Goal: Navigation & Orientation: Understand site structure

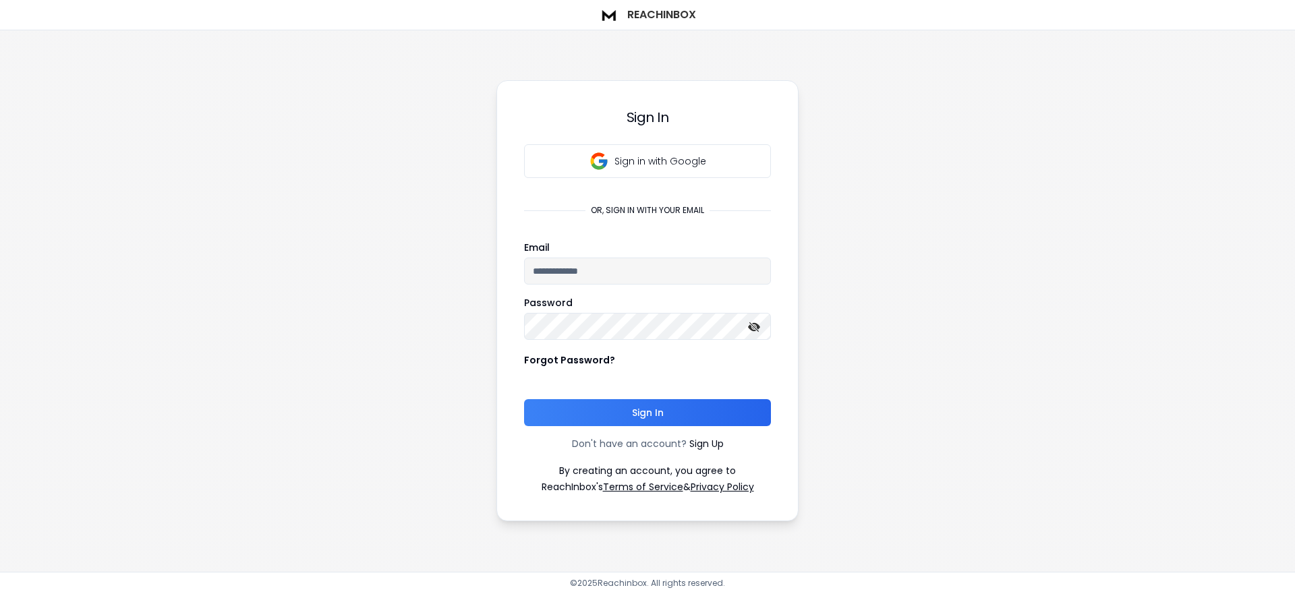
click at [626, 272] on input "email" at bounding box center [647, 271] width 247 height 27
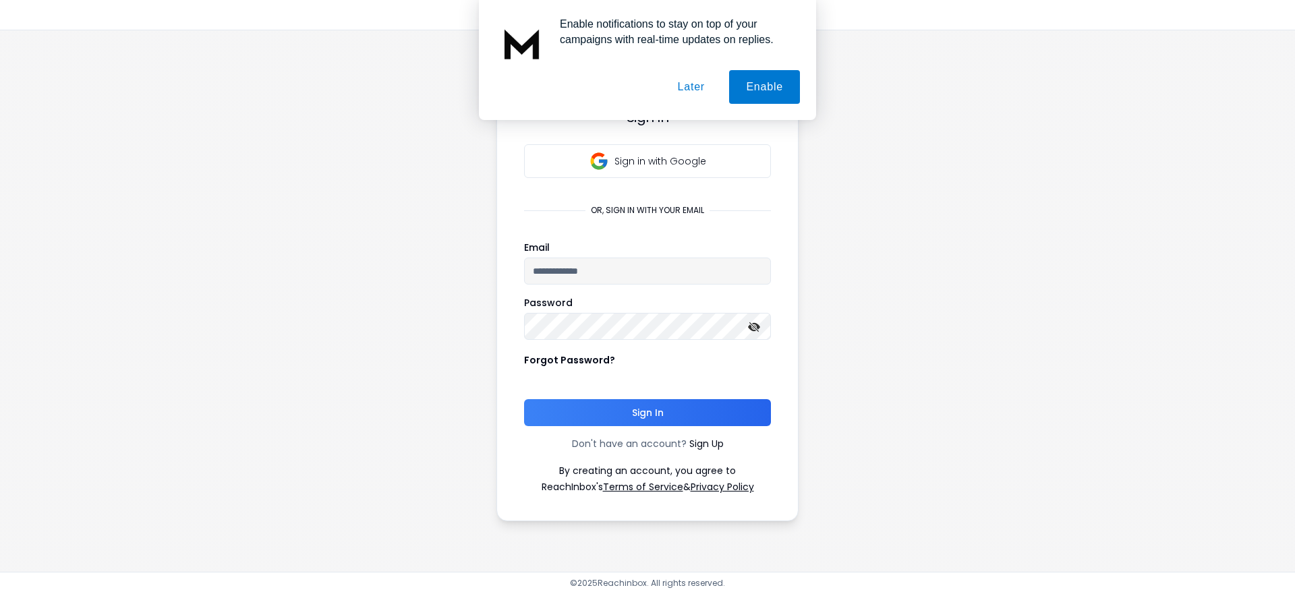
type input "**********"
click at [703, 94] on button "Later" at bounding box center [690, 87] width 61 height 34
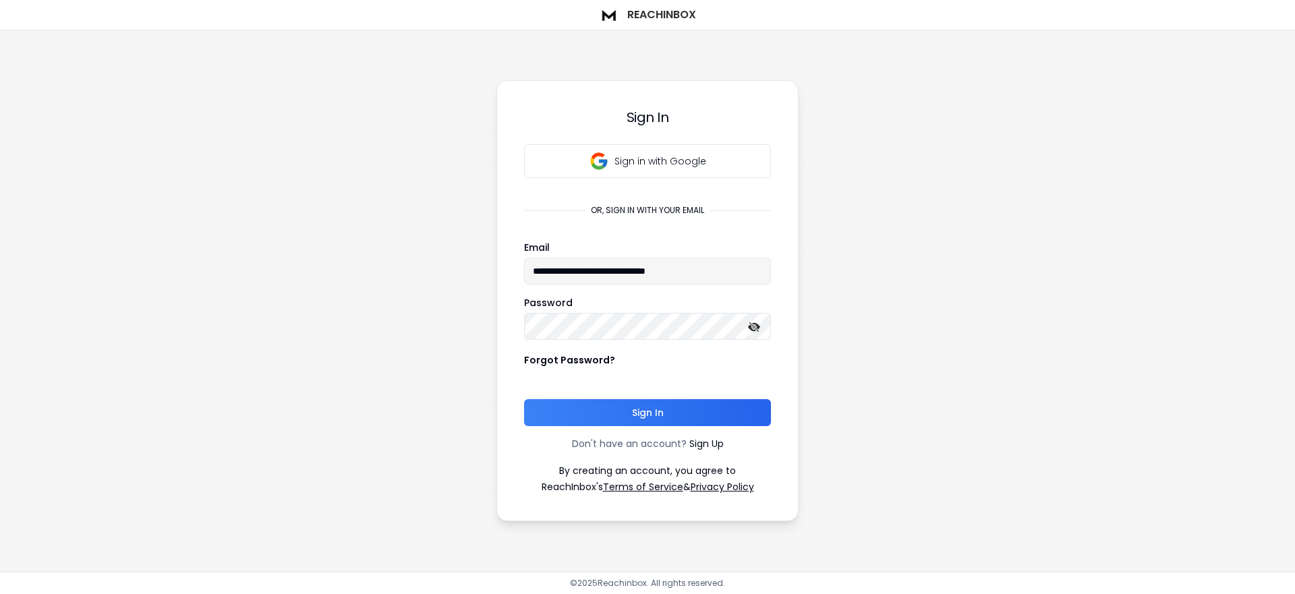
click at [639, 410] on button "Sign In" at bounding box center [647, 412] width 247 height 27
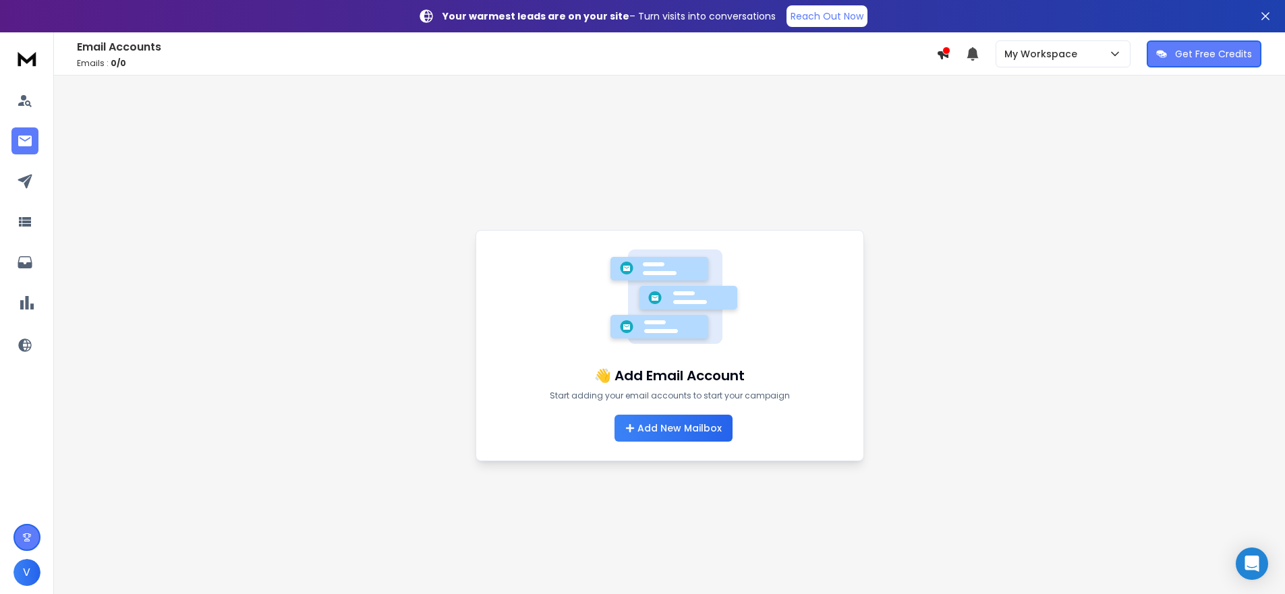
click at [521, 158] on div "👋 Add Email Account Start adding your email accounts to start your campaign Add…" at bounding box center [670, 345] width 1188 height 513
drag, startPoint x: 483, startPoint y: 147, endPoint x: 438, endPoint y: 144, distance: 45.3
click at [428, 141] on div "👋 Add Email Account Start adding your email accounts to start your campaign Add…" at bounding box center [670, 345] width 1188 height 513
click at [535, 19] on strong "Your warmest leads are on your site" at bounding box center [535, 15] width 187 height 13
click at [689, 22] on p "Your warmest leads are on your site – Turn visits into conversations" at bounding box center [608, 15] width 333 height 13
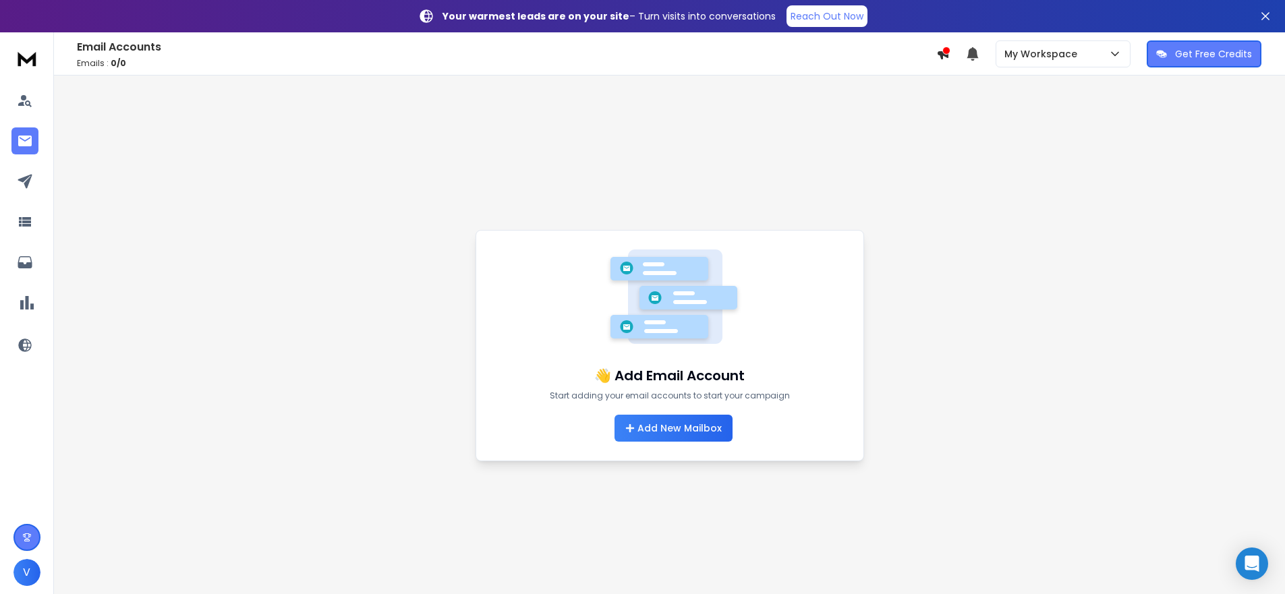
click at [1266, 11] on icon at bounding box center [1265, 16] width 12 height 12
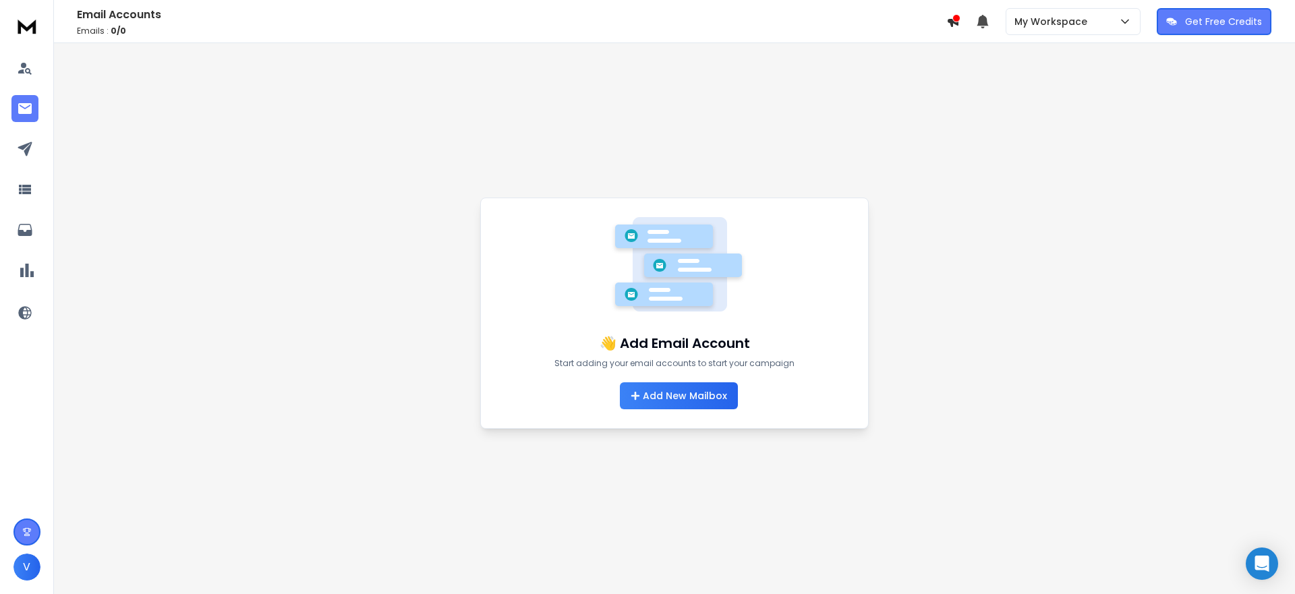
click at [685, 74] on div "👋 Add Email Account Start adding your email accounts to start your campaign Add…" at bounding box center [675, 313] width 1198 height 513
click at [952, 24] on icon at bounding box center [953, 21] width 11 height 11
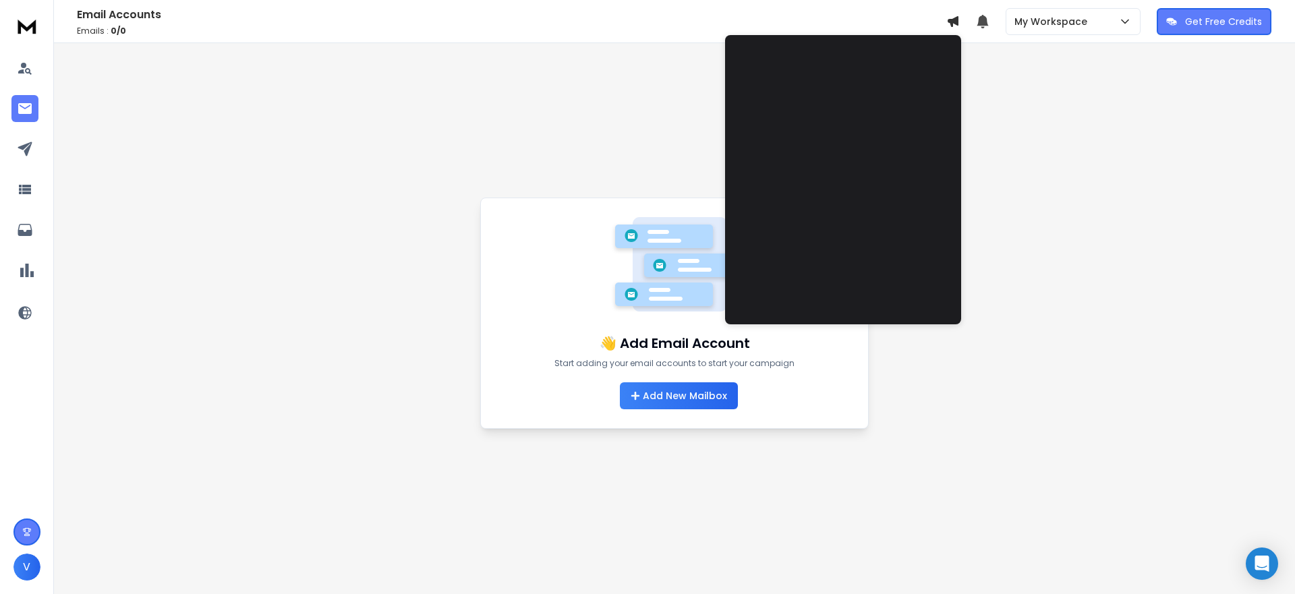
click at [1076, 190] on div "👋 Add Email Account Start adding your email accounts to start your campaign Add…" at bounding box center [675, 313] width 1198 height 513
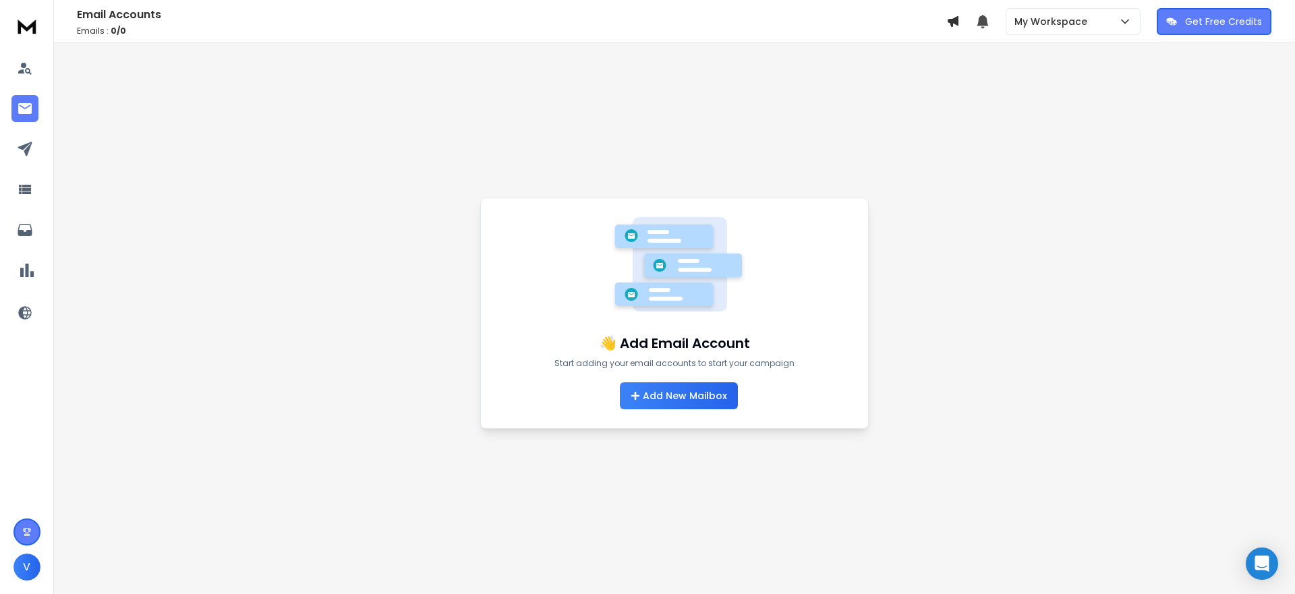
click at [373, 154] on div "👋 Add Email Account Start adding your email accounts to start your campaign Add…" at bounding box center [675, 313] width 1198 height 513
click at [292, 126] on div "👋 Add Email Account Start adding your email accounts to start your campaign Add…" at bounding box center [675, 313] width 1198 height 513
click at [11, 564] on div "V" at bounding box center [27, 297] width 54 height 594
click at [19, 565] on span "V" at bounding box center [26, 567] width 27 height 27
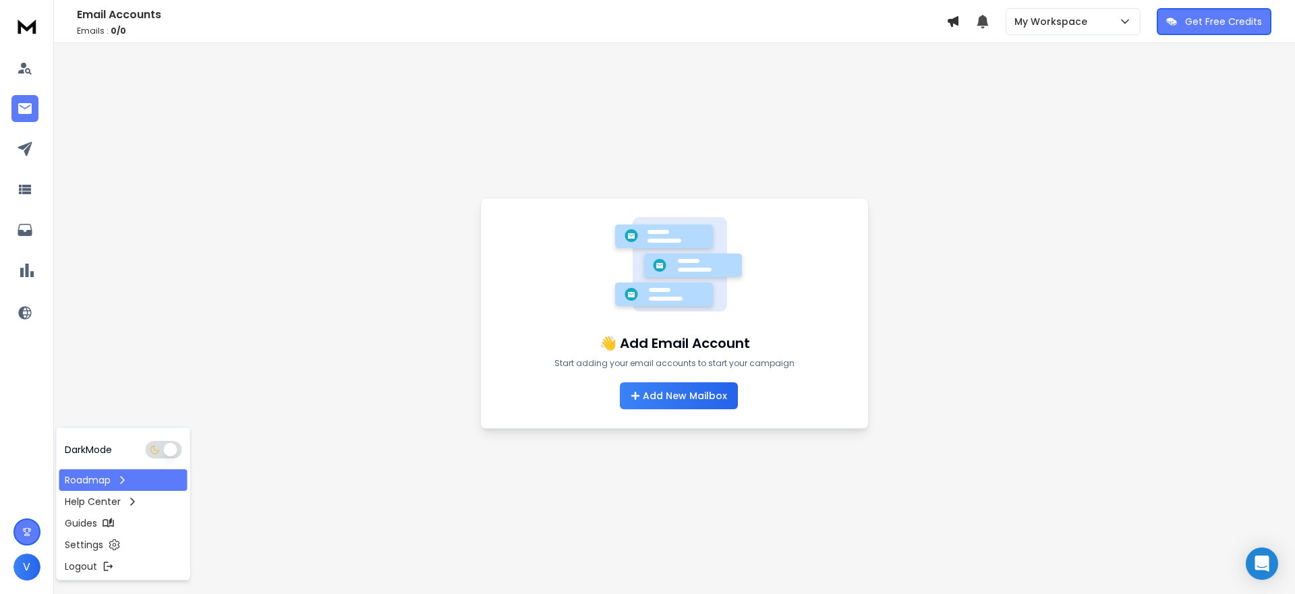
click at [169, 453] on button "button" at bounding box center [164, 450] width 36 height 18
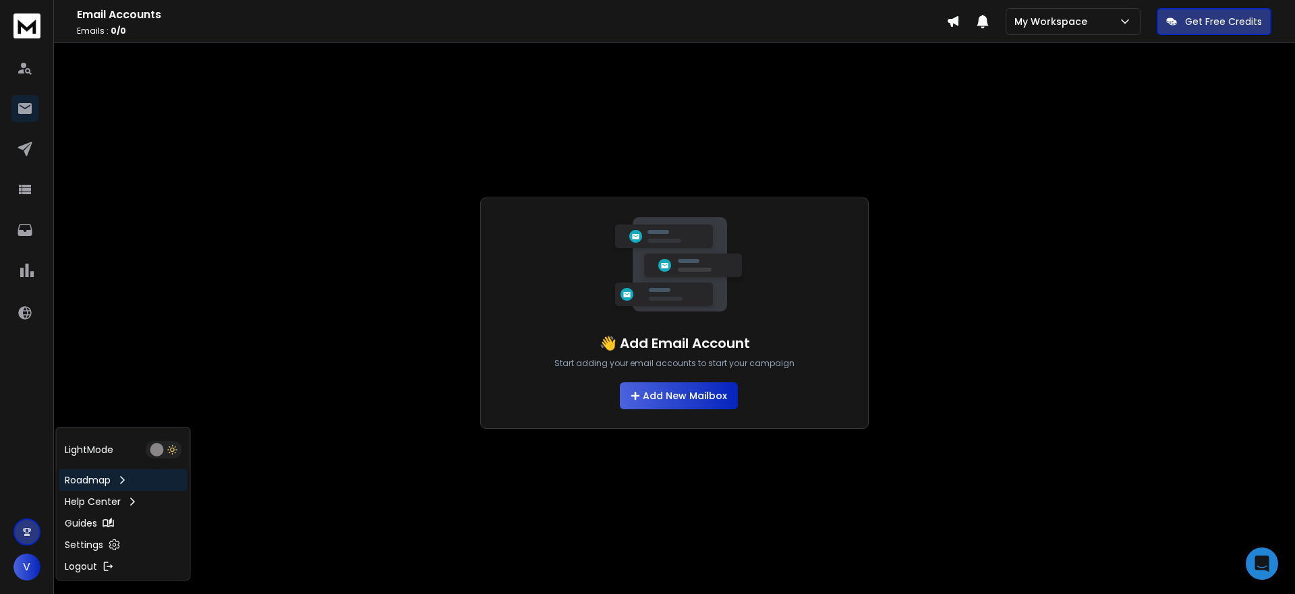
click at [187, 343] on div "👋 Add Email Account Start adding your email accounts to start your campaign Add…" at bounding box center [675, 313] width 1198 height 231
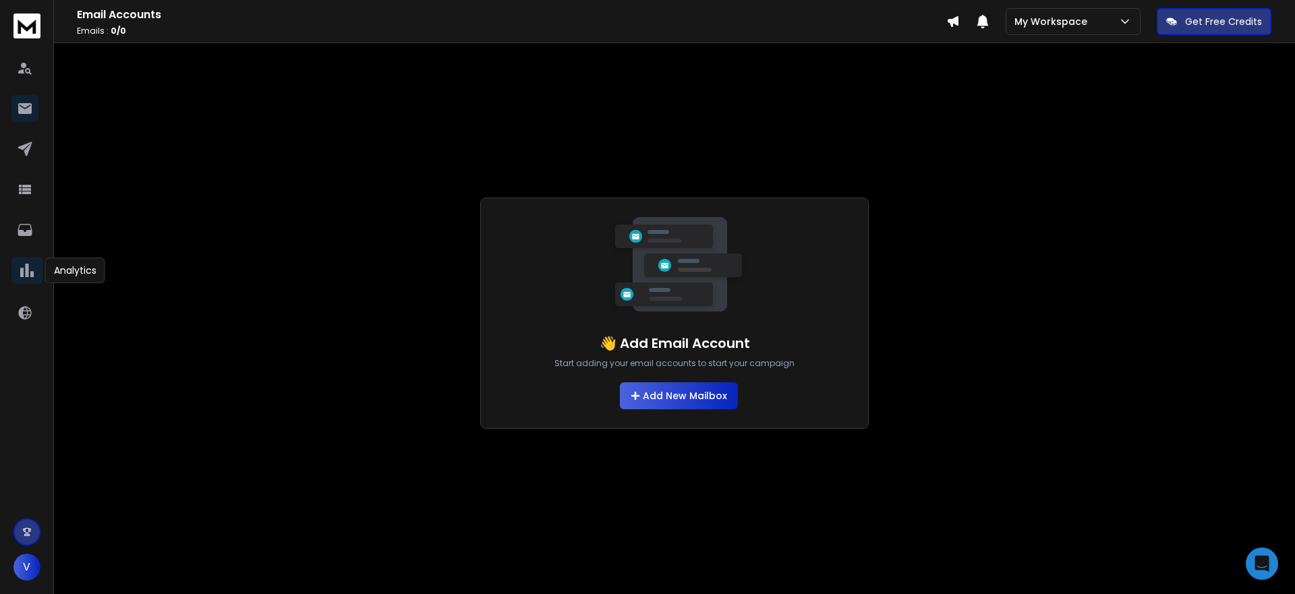
click at [27, 280] on icon at bounding box center [27, 270] width 20 height 20
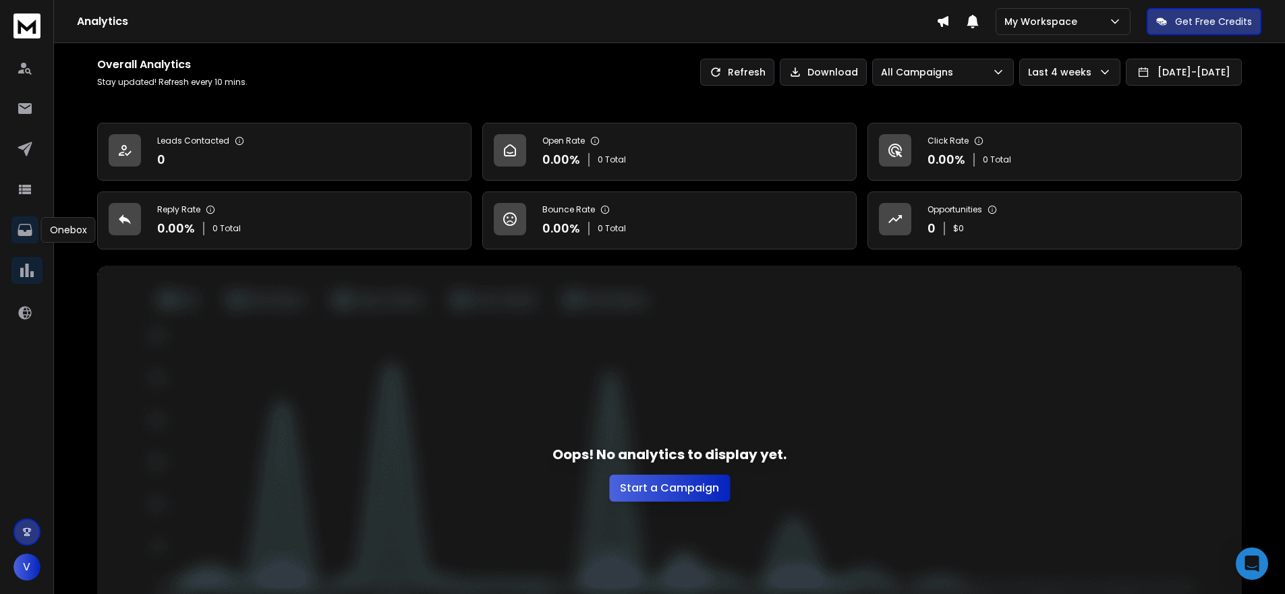
click at [21, 224] on icon at bounding box center [25, 230] width 14 height 12
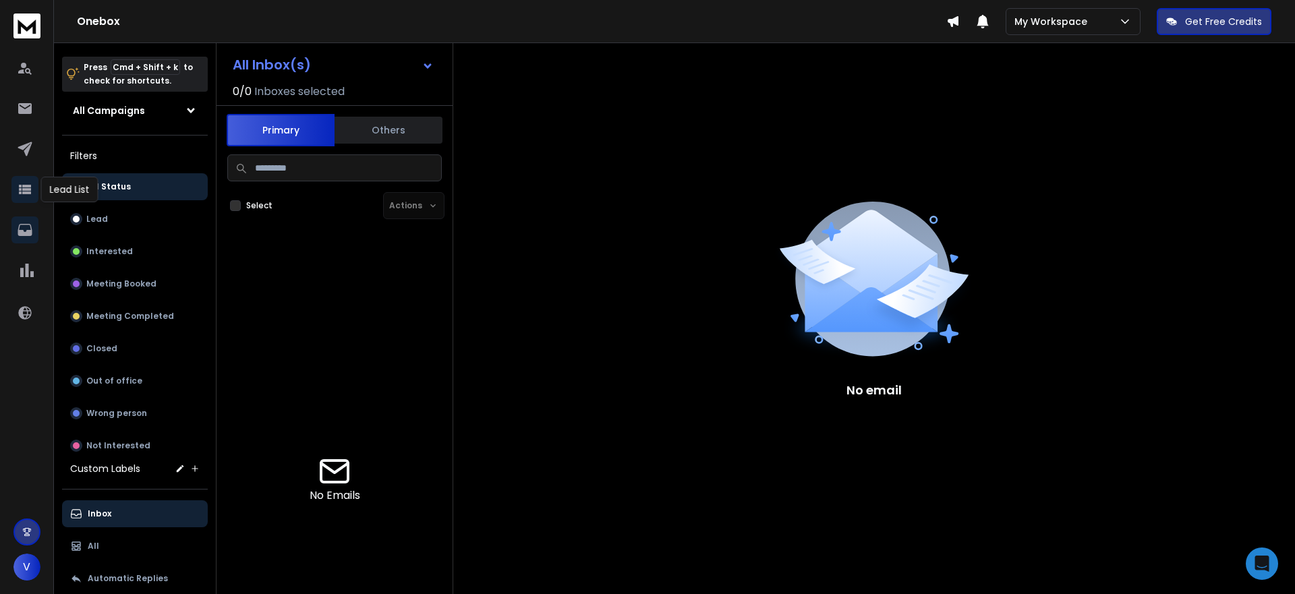
click at [24, 189] on icon at bounding box center [25, 189] width 12 height 9
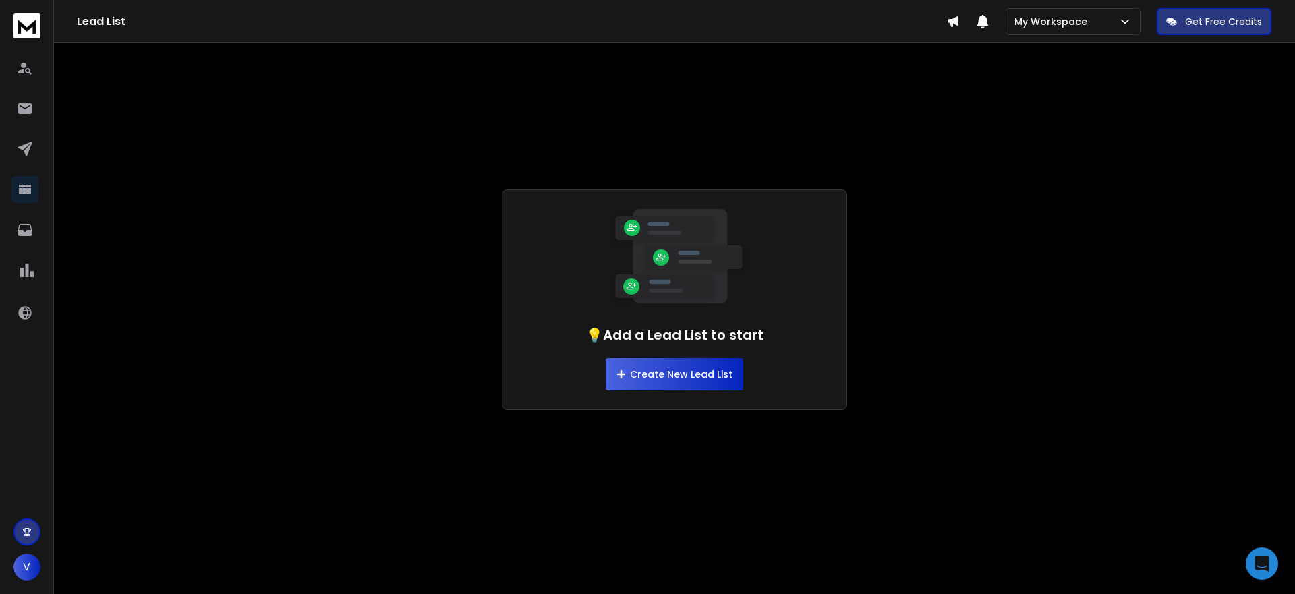
click at [30, 163] on div at bounding box center [26, 152] width 31 height 32
click at [30, 161] on link at bounding box center [24, 149] width 27 height 27
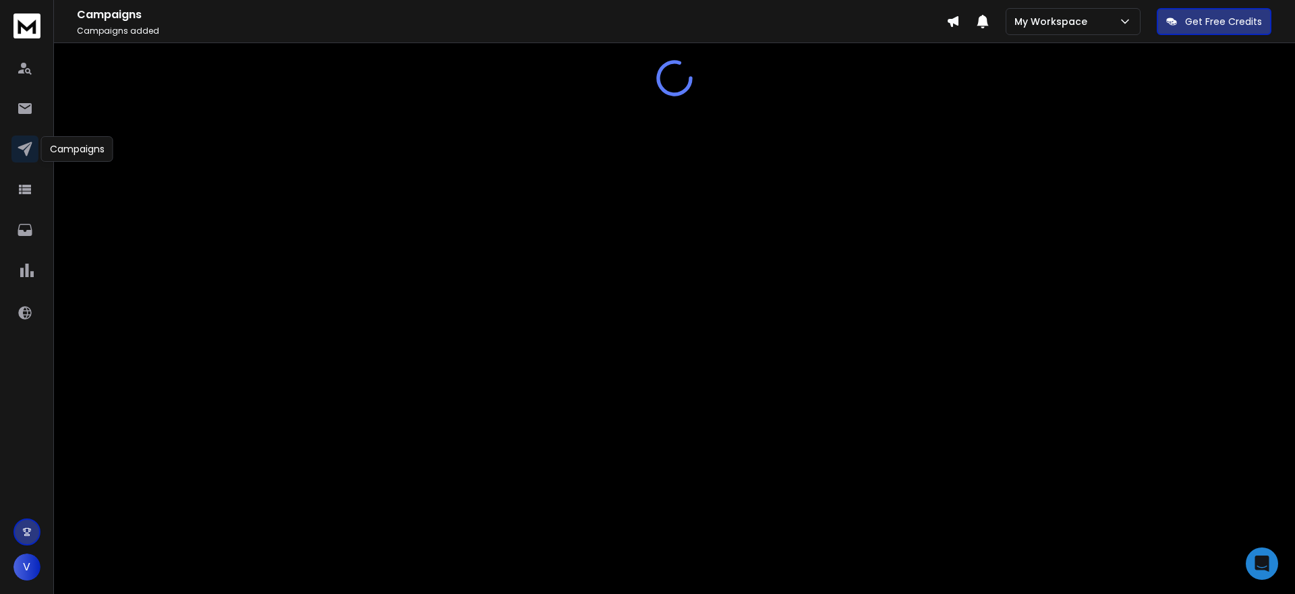
click at [28, 149] on icon at bounding box center [25, 149] width 14 height 14
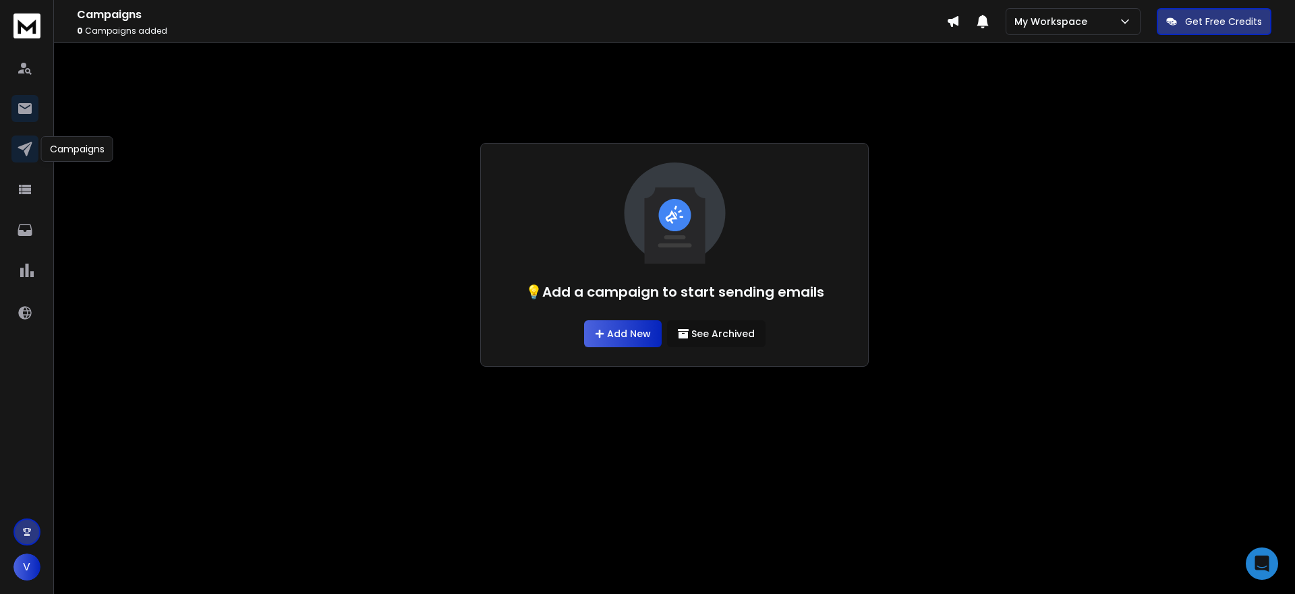
click at [26, 112] on icon at bounding box center [24, 108] width 13 height 11
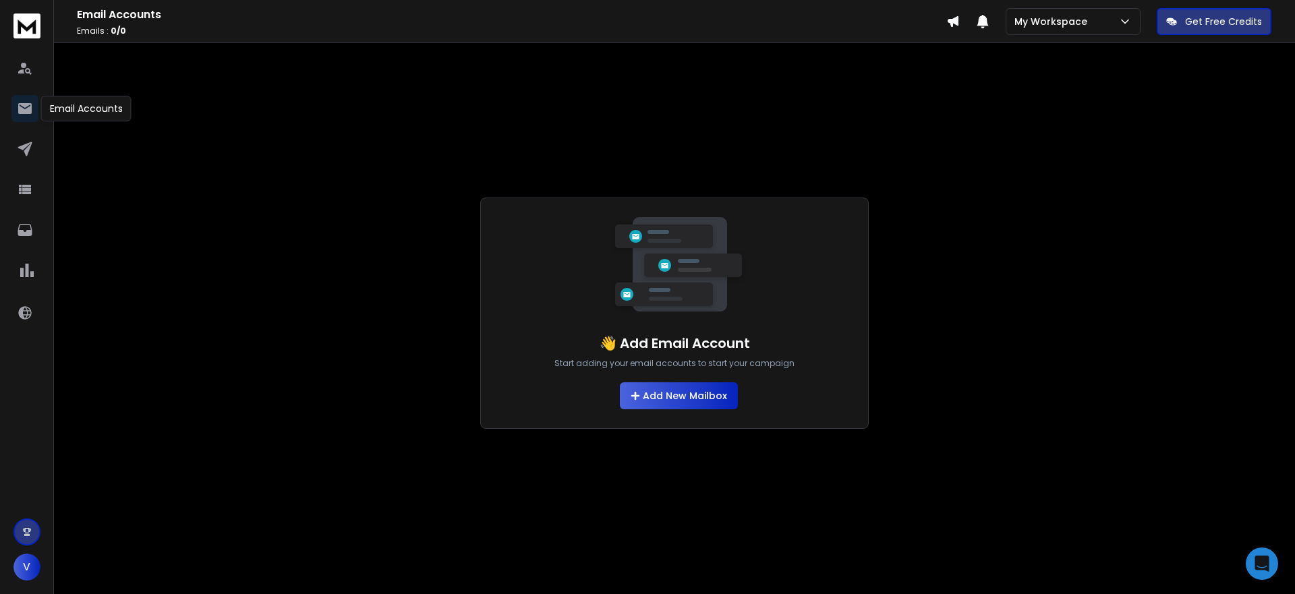
click at [277, 119] on div "👋 Add Email Account Start adding your email accounts to start your campaign Add…" at bounding box center [675, 313] width 1198 height 513
click at [42, 70] on div "V" at bounding box center [27, 297] width 54 height 594
click at [29, 69] on icon at bounding box center [24, 71] width 13 height 7
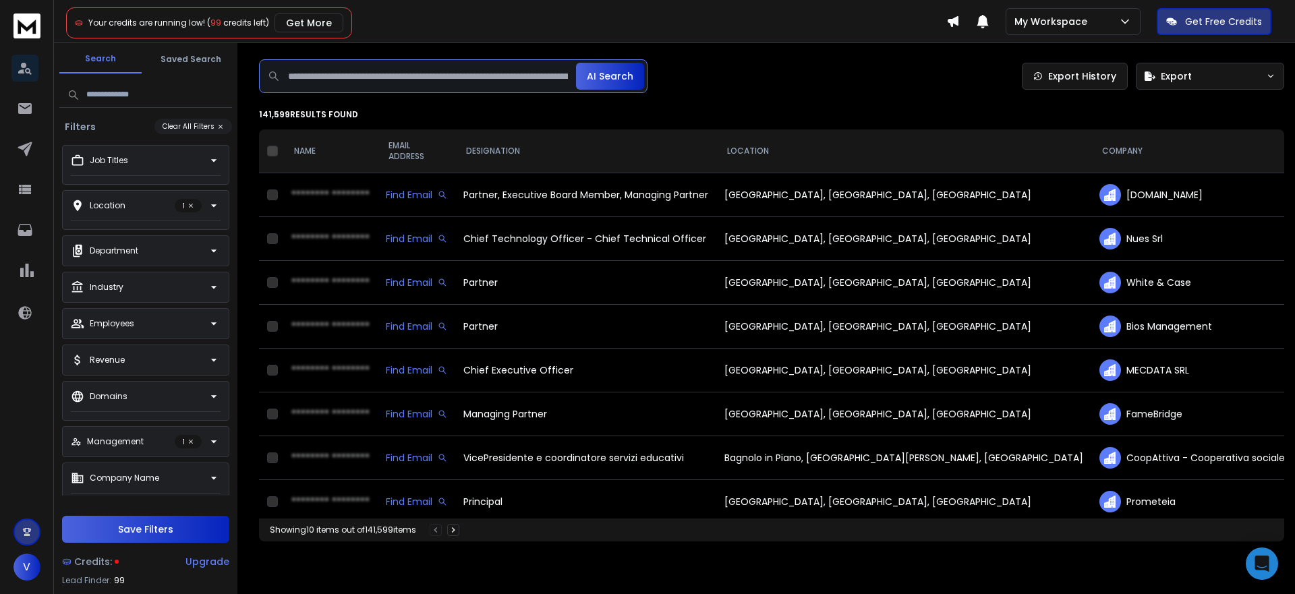
click at [721, 22] on div "Your credits are running low! ( 99 credits left) Get More" at bounding box center [511, 22] width 869 height 34
drag, startPoint x: 699, startPoint y: 23, endPoint x: 584, endPoint y: 37, distance: 115.5
click at [828, 41] on div "Your credits are running low! ( 99 credits left) Get More My Workspace Get Free…" at bounding box center [647, 21] width 1295 height 43
